Goal: Task Accomplishment & Management: Use online tool/utility

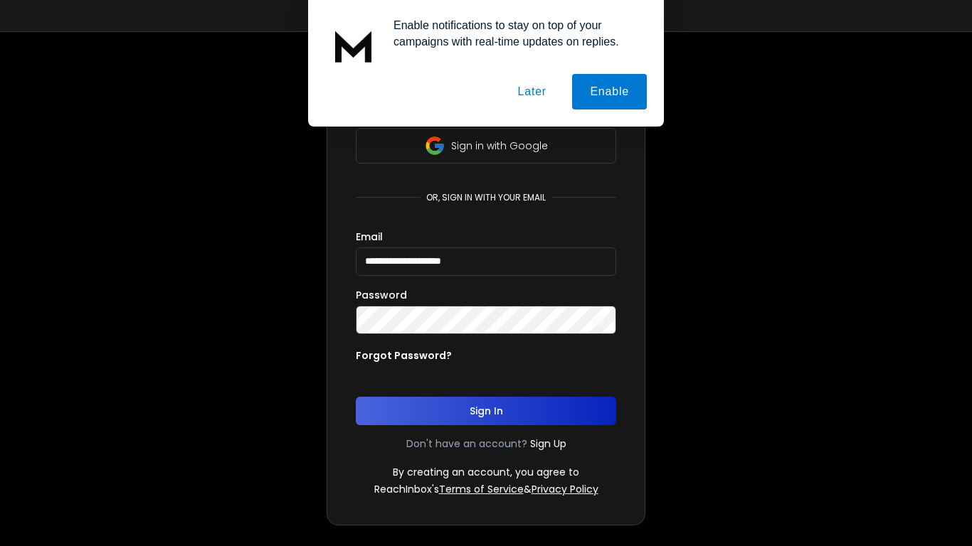
type input "**********"
click at [486, 411] on button "Sign In" at bounding box center [486, 411] width 260 height 28
